Goal: Task Accomplishment & Management: Use online tool/utility

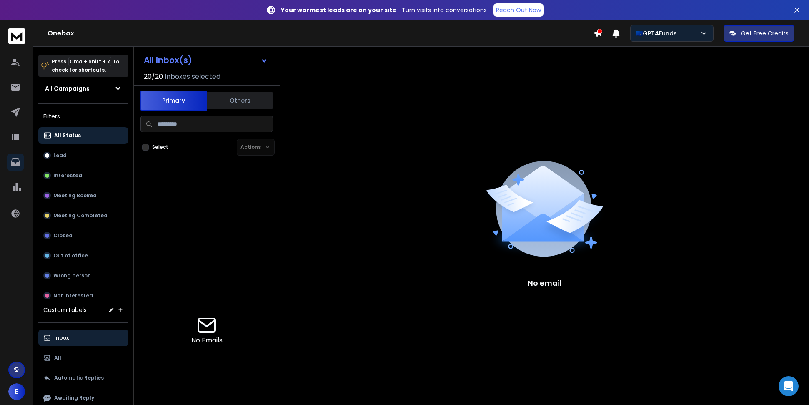
click at [650, 29] on p "🇪🇺GPT4Funds" at bounding box center [658, 33] width 45 height 8
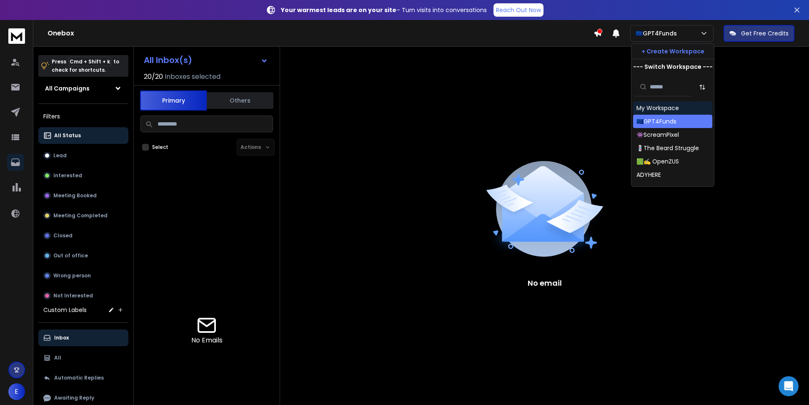
click at [685, 104] on div "My Workspace" at bounding box center [672, 107] width 79 height 13
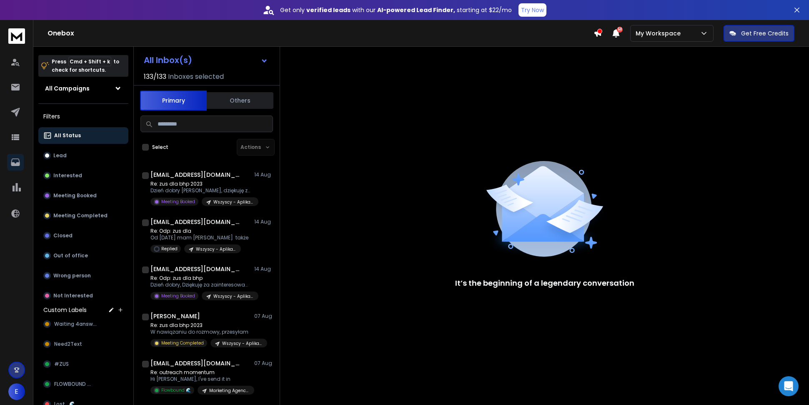
click at [193, 121] on input at bounding box center [206, 123] width 133 height 17
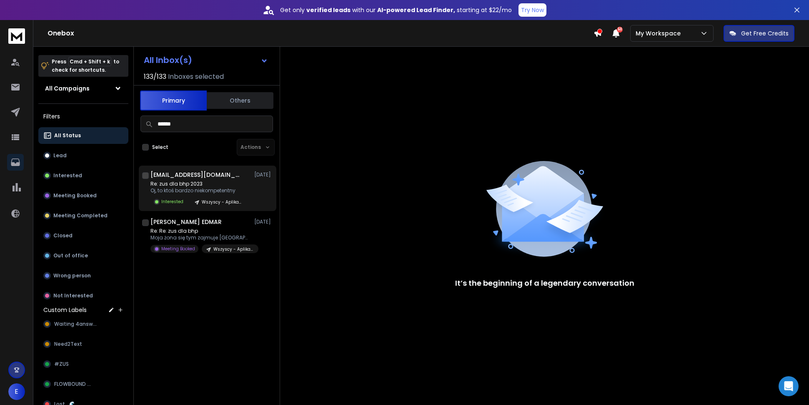
click at [206, 176] on h1 "[EMAIL_ADDRESS][DOMAIN_NAME]" at bounding box center [197, 175] width 92 height 8
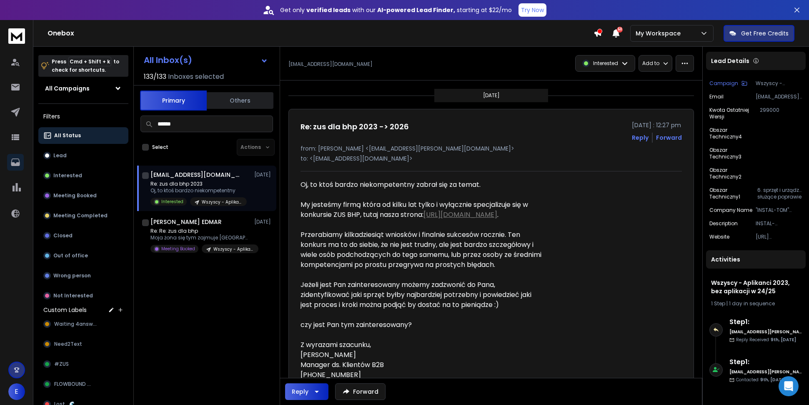
drag, startPoint x: 186, startPoint y: 119, endPoint x: 159, endPoint y: 118, distance: 27.1
click at [159, 118] on input "******" at bounding box center [206, 123] width 133 height 17
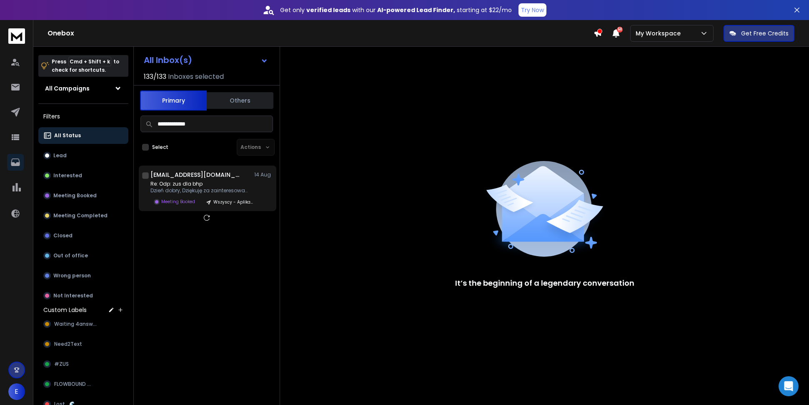
type input "**********"
click at [188, 181] on p "Re: Odp: zus dla bhp" at bounding box center [201, 184] width 100 height 7
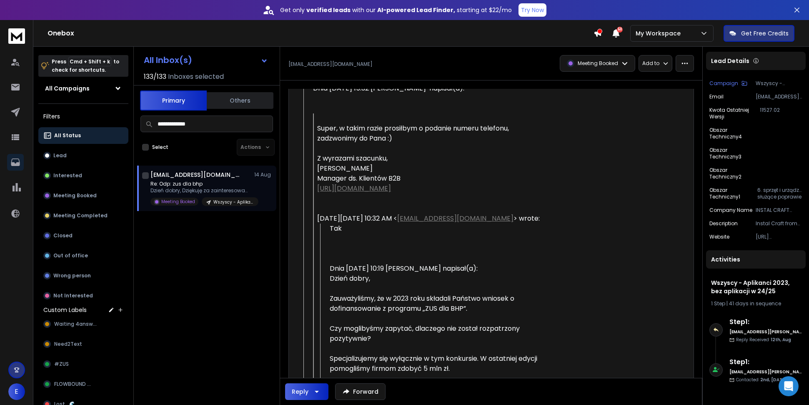
scroll to position [349, 0]
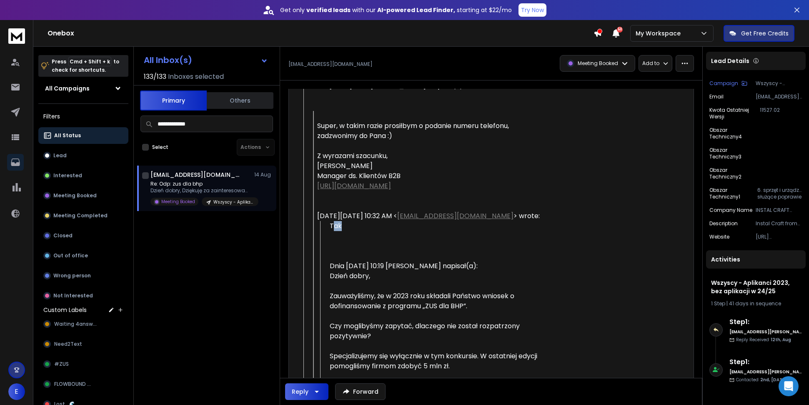
drag, startPoint x: 332, startPoint y: 226, endPoint x: 344, endPoint y: 229, distance: 12.1
click at [344, 229] on div "Tak" at bounding box center [437, 231] width 214 height 20
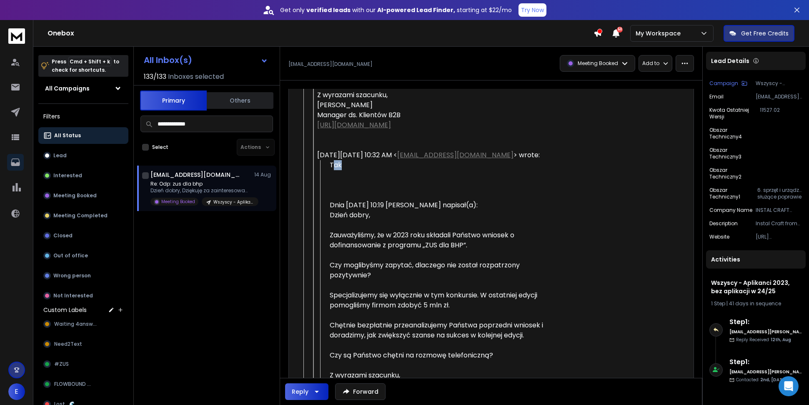
scroll to position [424, 0]
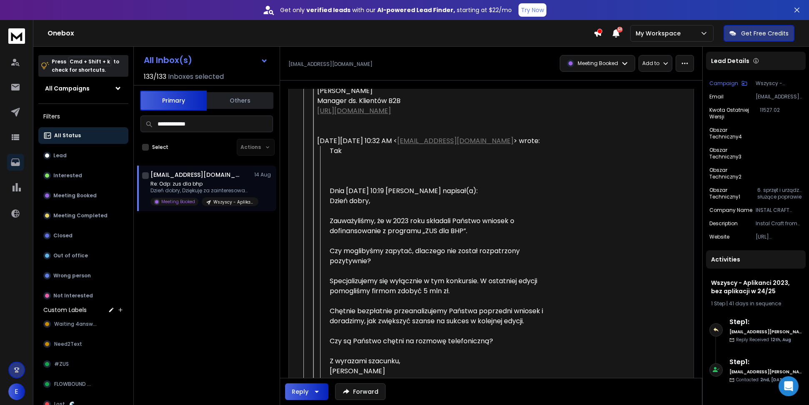
click at [343, 229] on div "Zauważyliśmy, że w 2023 roku składali Państwo wniosek o dofinansowanie z progra…" at bounding box center [437, 226] width 214 height 20
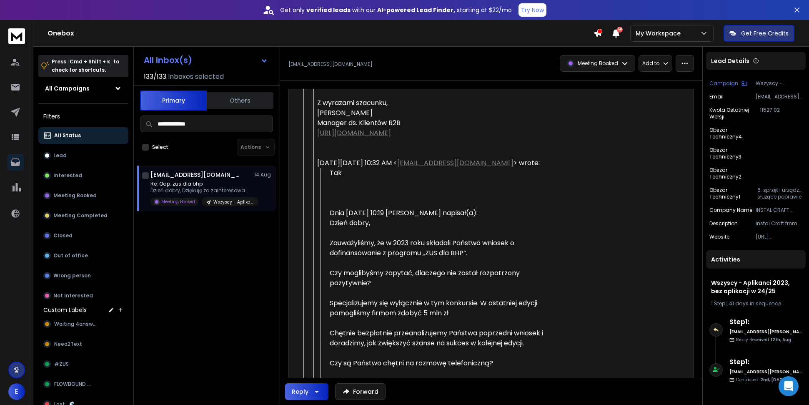
scroll to position [397, 0]
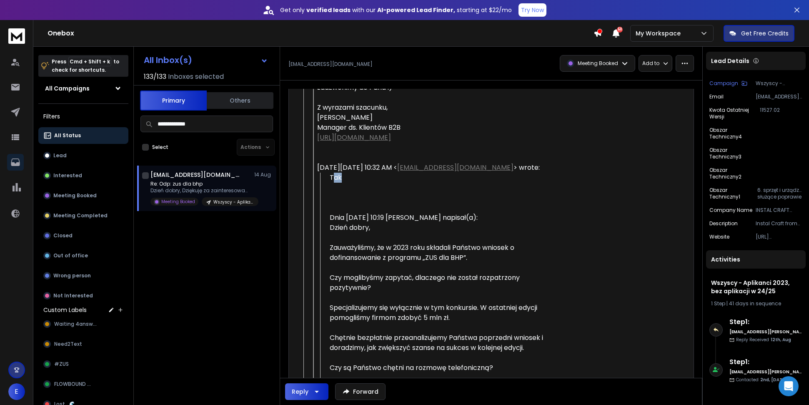
drag, startPoint x: 339, startPoint y: 181, endPoint x: 332, endPoint y: 180, distance: 6.8
click at [332, 180] on div "Tak" at bounding box center [437, 183] width 214 height 20
copy div "ak"
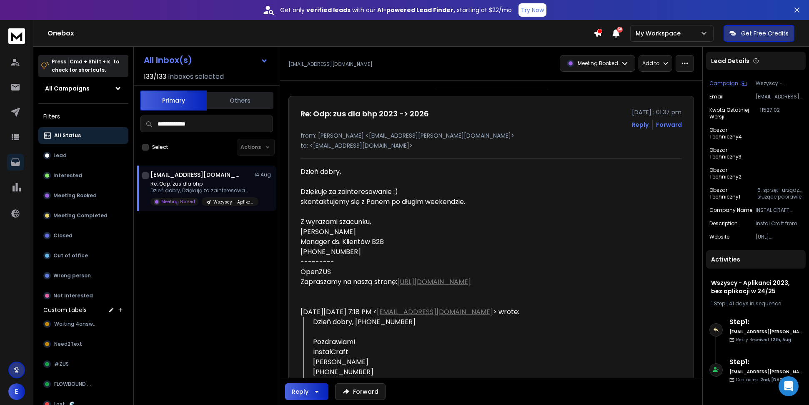
scroll to position [0, 0]
